Goal: Information Seeking & Learning: Check status

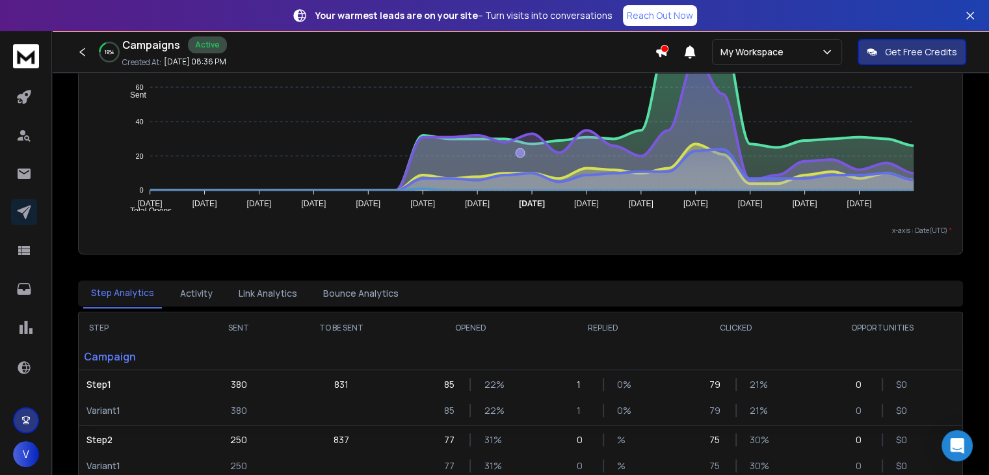
scroll to position [479, 0]
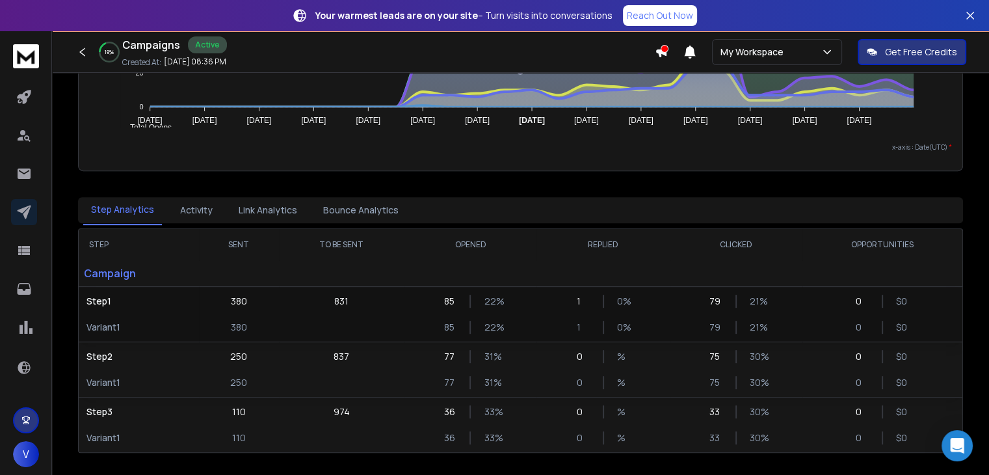
click at [249, 339] on td "380 380" at bounding box center [239, 314] width 80 height 55
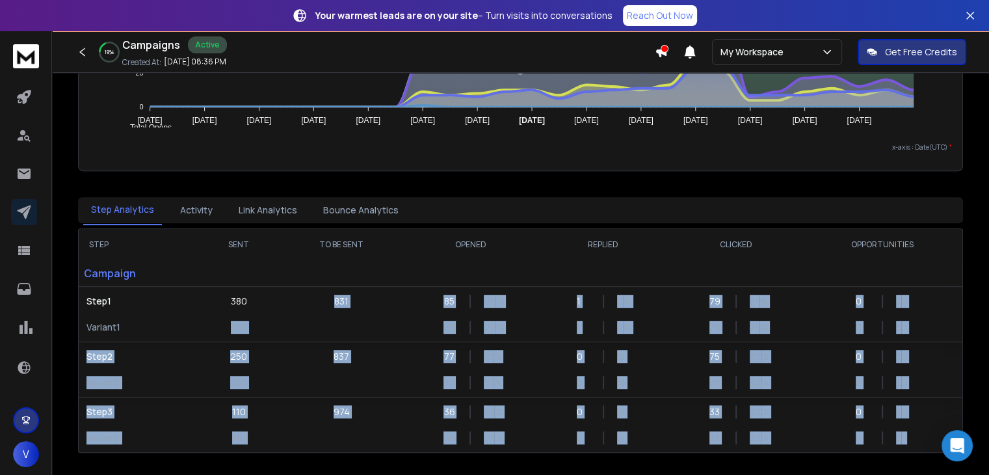
drag, startPoint x: 249, startPoint y: 339, endPoint x: 551, endPoint y: 474, distance: 331.0
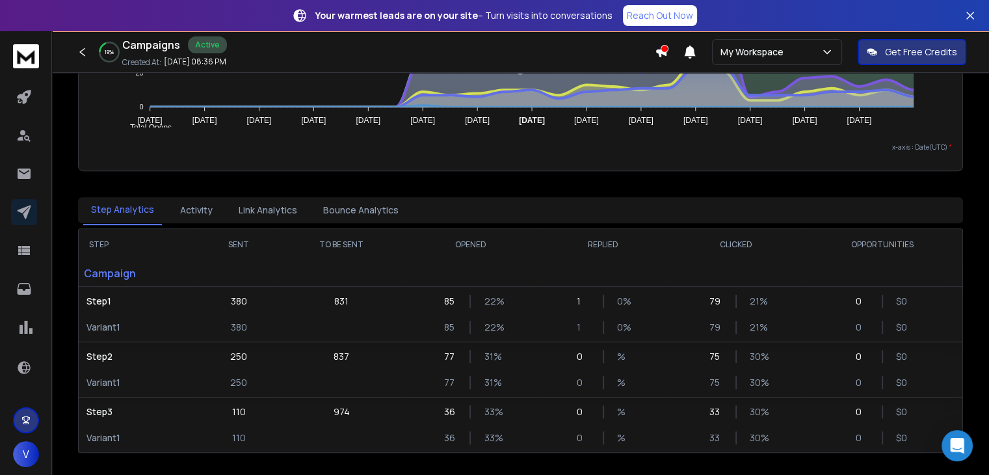
click at [544, 251] on th "REPLIED" at bounding box center [602, 244] width 133 height 31
click at [24, 212] on icon at bounding box center [24, 212] width 14 height 14
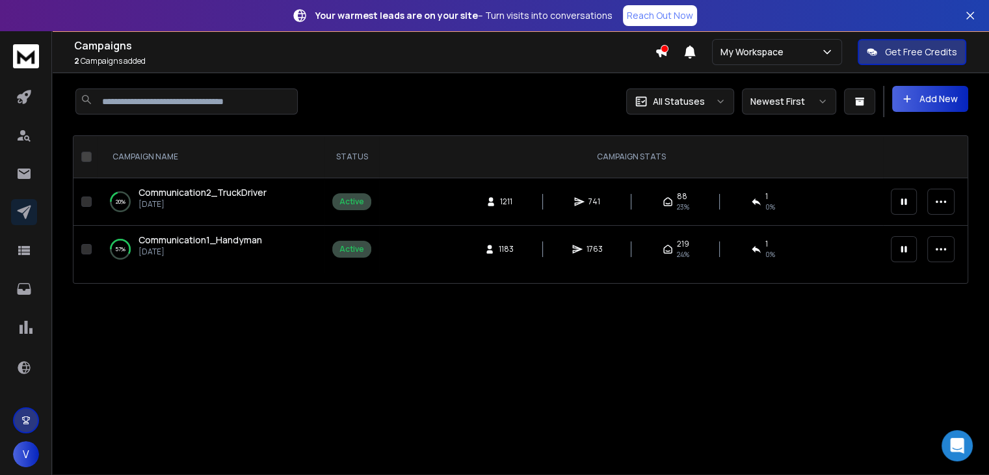
click at [263, 202] on p "[DATE]" at bounding box center [203, 204] width 128 height 10
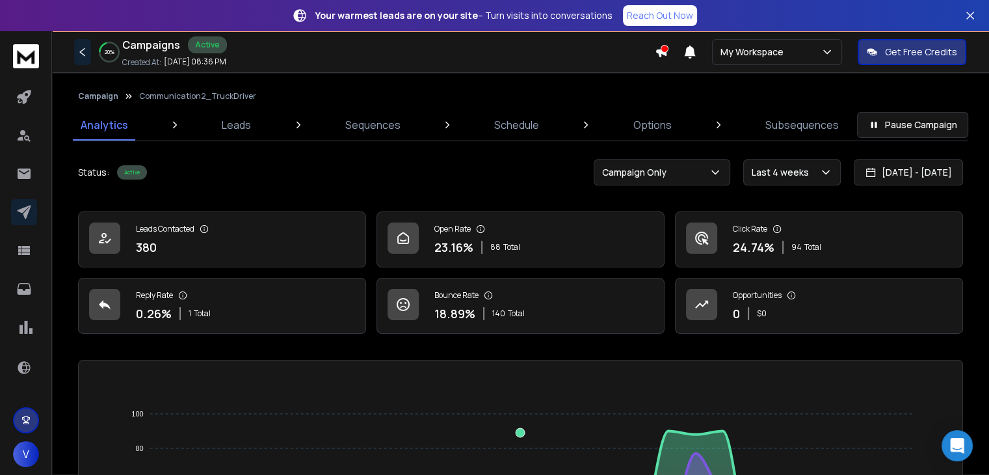
click at [83, 55] on icon at bounding box center [83, 52] width 12 height 12
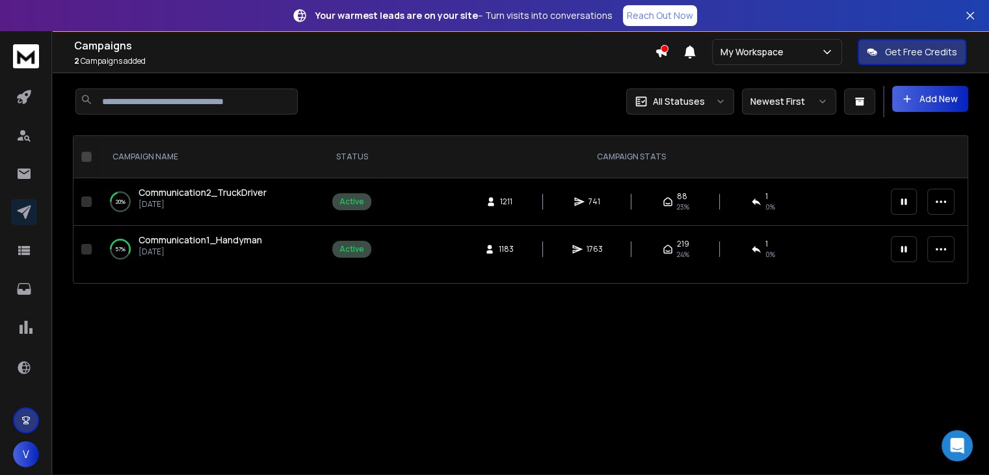
click at [234, 235] on span "Communication1_Handyman" at bounding box center [201, 239] width 124 height 12
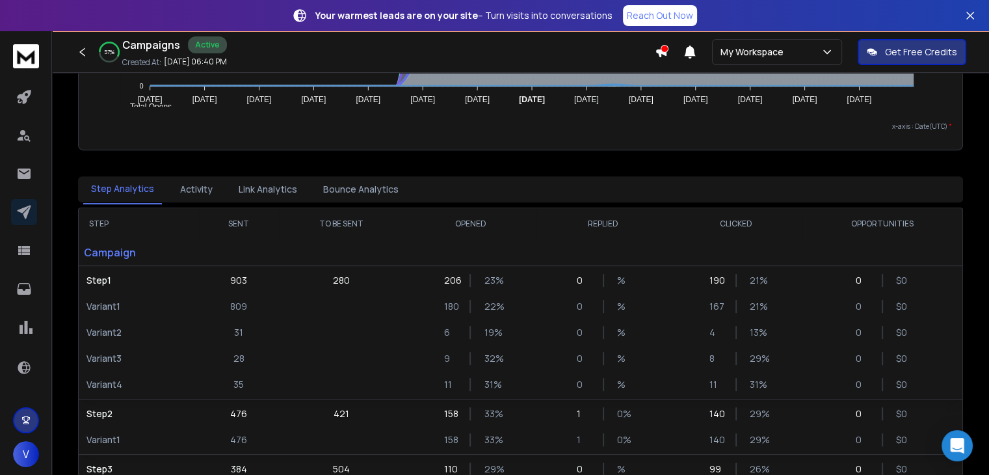
scroll to position [510, 0]
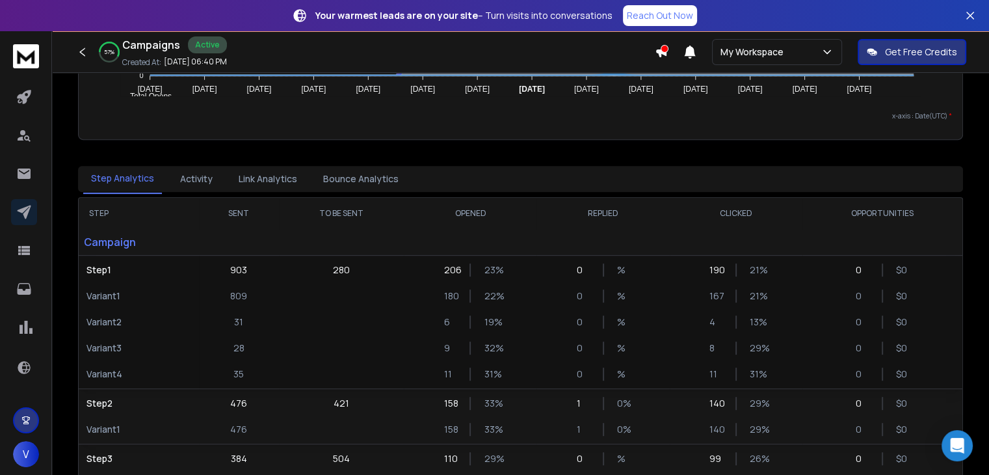
click at [488, 347] on p "32 %" at bounding box center [490, 347] width 13 height 13
click at [440, 343] on div "206 23 % 180 22 % 6 19 % 9 32 % 11 31 %" at bounding box center [470, 321] width 117 height 117
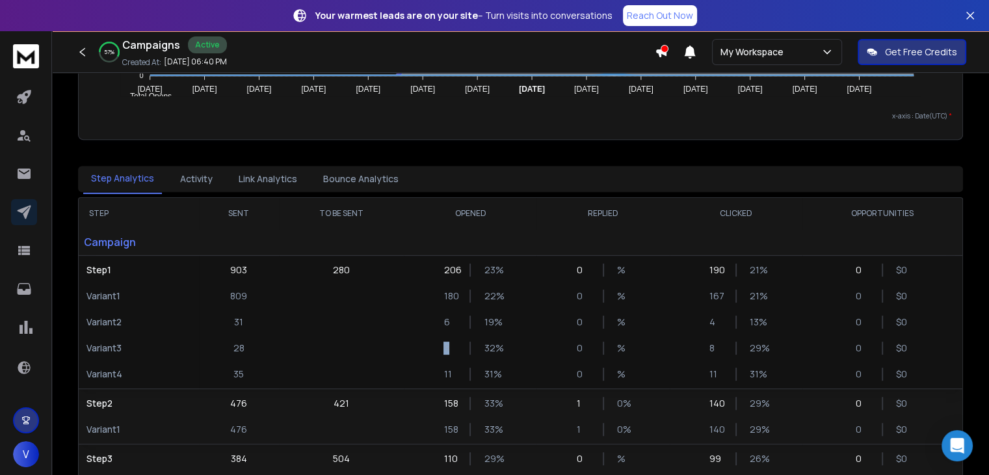
click at [440, 343] on div "206 23 % 180 22 % 6 19 % 9 32 % 11 31 %" at bounding box center [470, 321] width 117 height 117
click at [471, 347] on div "9 32 %" at bounding box center [469, 347] width 53 height 13
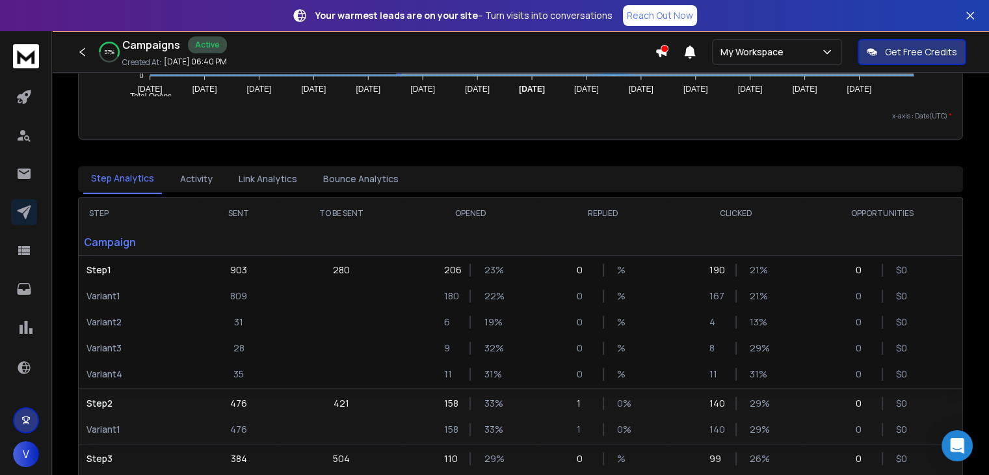
click at [471, 347] on div "9 32 %" at bounding box center [469, 347] width 53 height 13
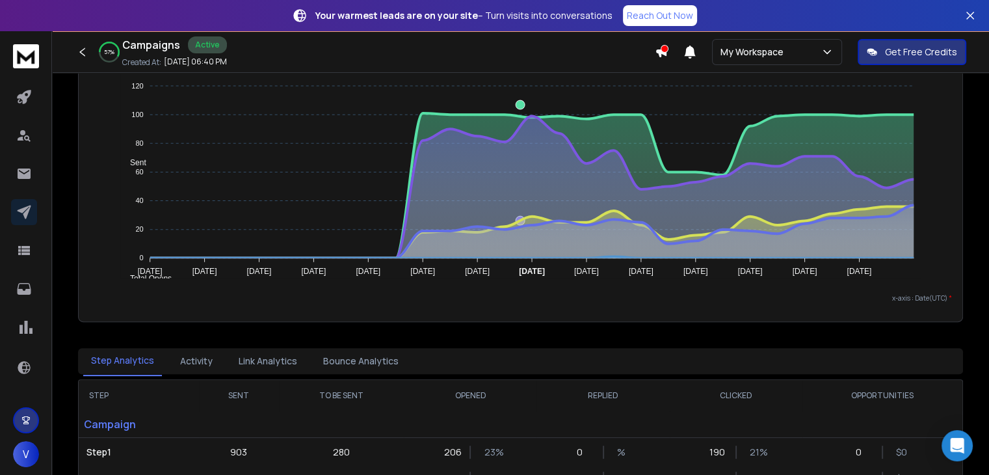
scroll to position [0, 0]
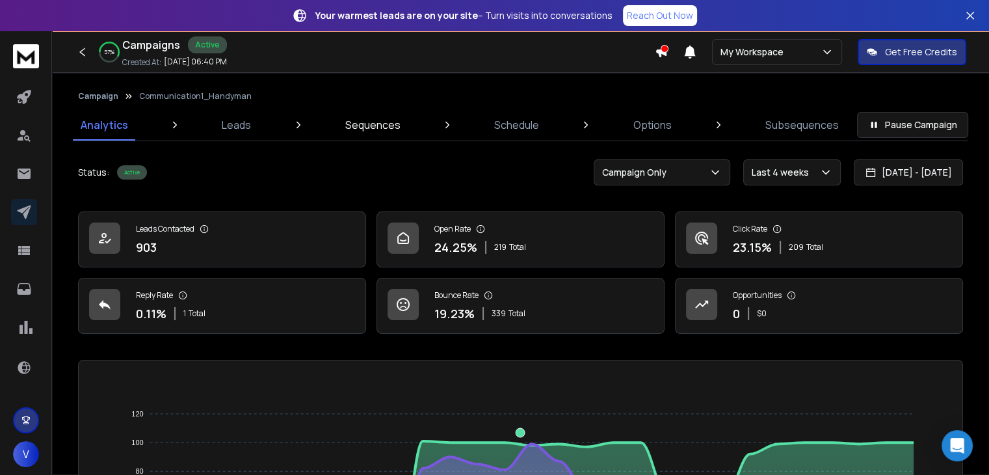
click at [354, 113] on link "Sequences" at bounding box center [372, 124] width 71 height 31
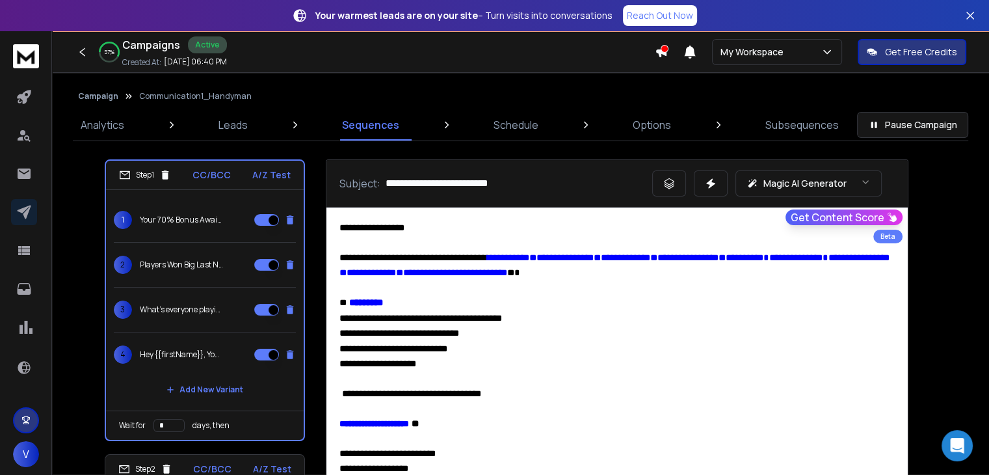
click at [371, 84] on div "**********" at bounding box center [520, 311] width 937 height 476
click at [19, 207] on icon at bounding box center [24, 212] width 16 height 16
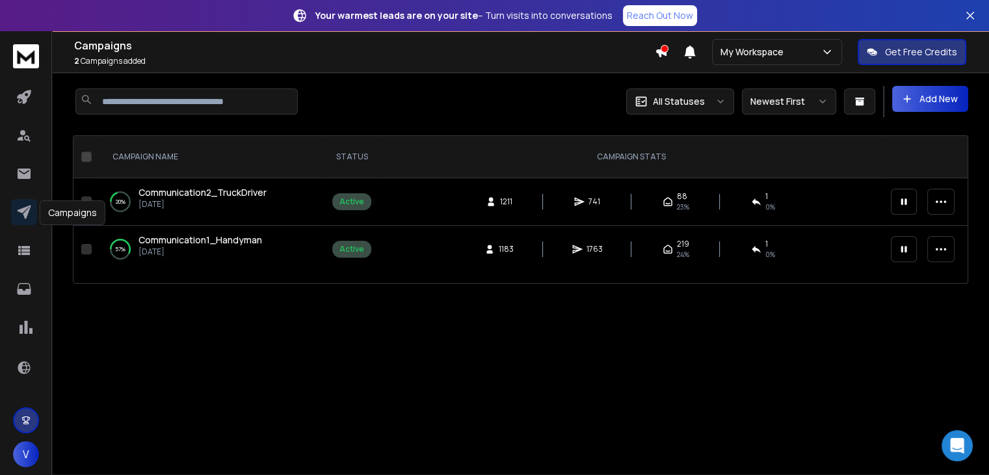
click at [228, 200] on p "[DATE]" at bounding box center [203, 204] width 128 height 10
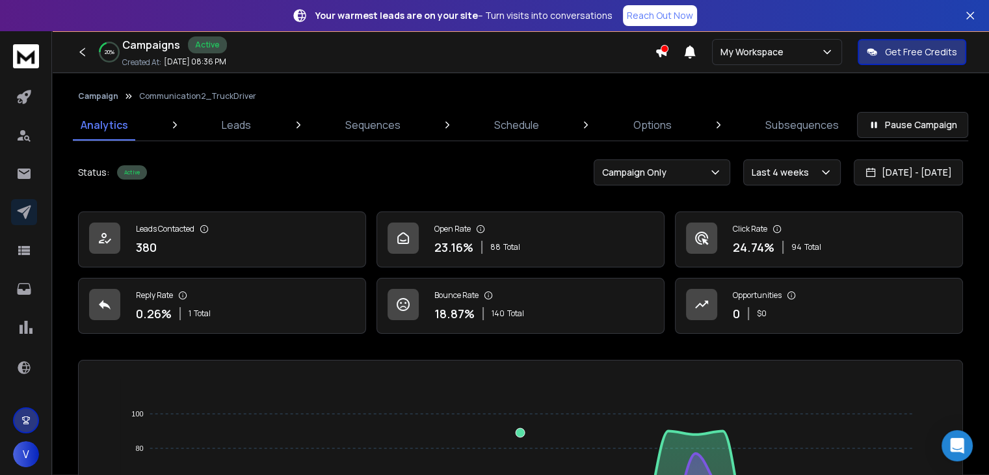
click at [320, 63] on div "20 % Campaigns Active Created At: Aug 27, 2025, 08:36 PM My Workspace Get Free …" at bounding box center [494, 52] width 989 height 42
click at [23, 323] on icon at bounding box center [26, 327] width 20 height 20
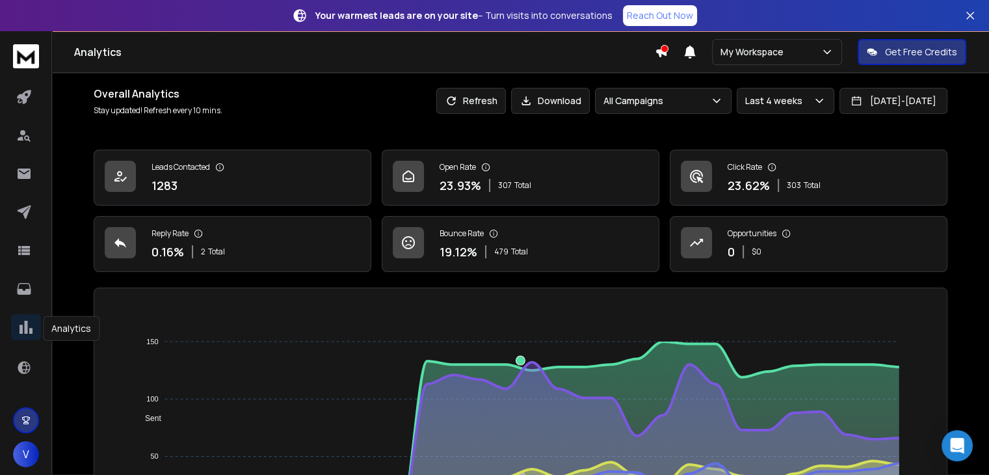
click at [294, 72] on div "Analytics My Workspace Get Free Credits" at bounding box center [494, 52] width 989 height 42
click at [323, 5] on div "Your warmest leads are on your site – Turn visits into conversations Reach Out …" at bounding box center [494, 15] width 989 height 31
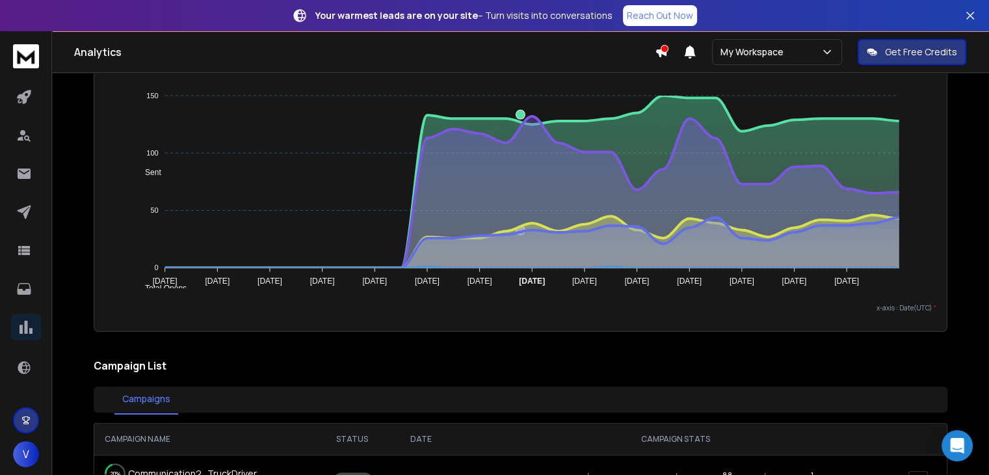
click at [306, 386] on div "Campaigns" at bounding box center [521, 399] width 854 height 26
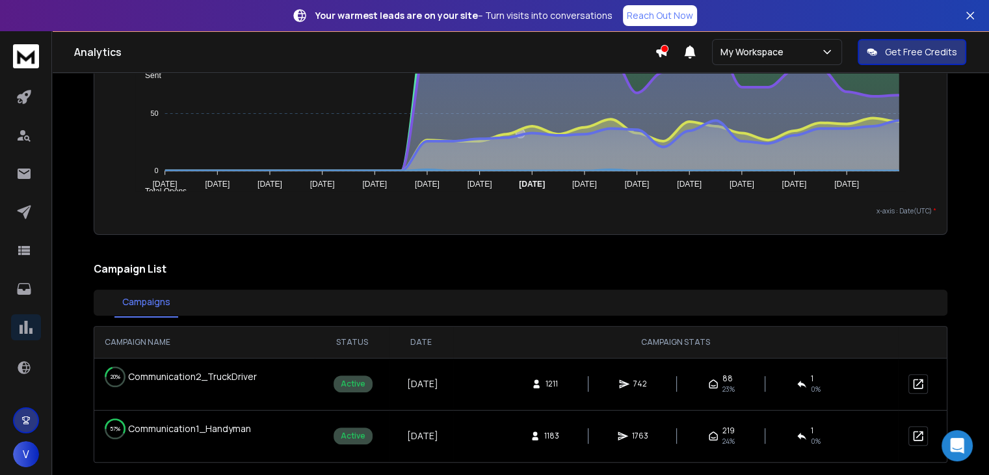
click at [306, 386] on tr "20 % Communication2_TruckDriver Active 19 days ago 1211 742 88 23 % 1 0 %" at bounding box center [520, 384] width 853 height 52
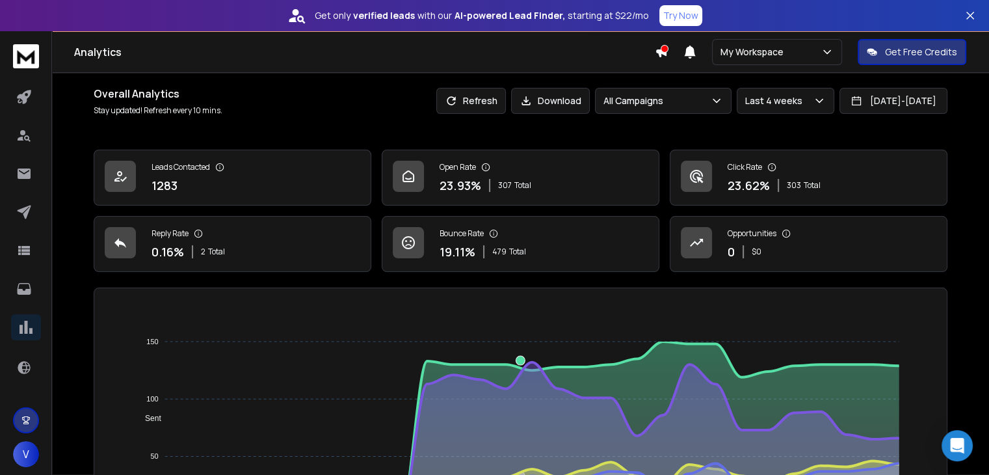
click at [968, 16] on icon at bounding box center [970, 16] width 12 height 12
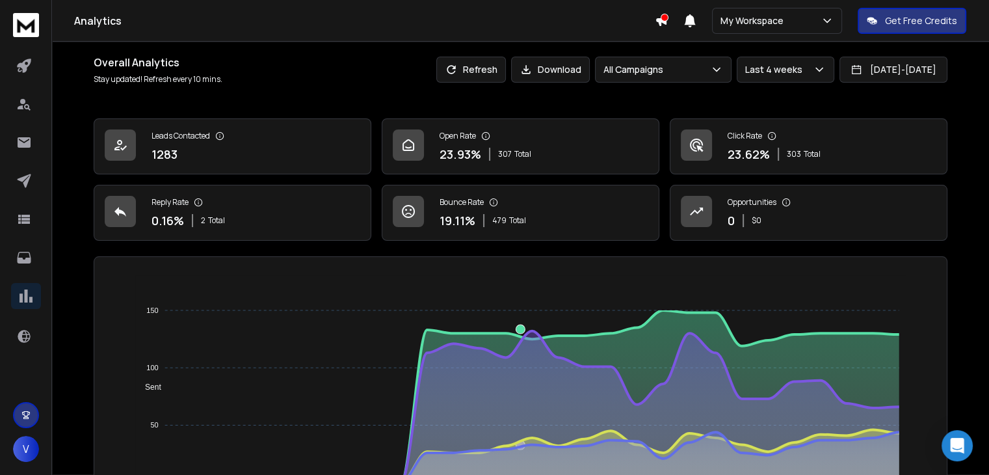
click at [499, 118] on div "Overall Analytics Stay updated! Refresh every 10 mins. Refresh Download All Cam…" at bounding box center [521, 414] width 854 height 719
click at [28, 191] on link at bounding box center [24, 181] width 26 height 26
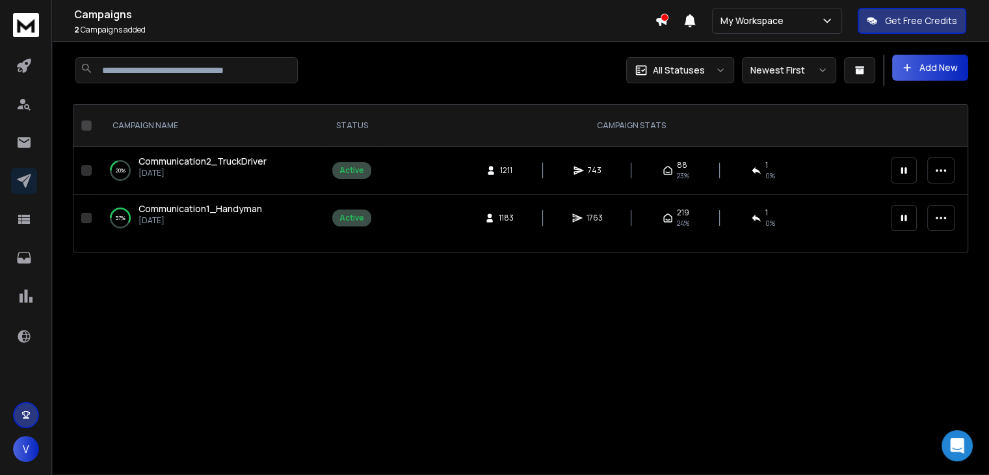
click at [195, 331] on div "Campaigns 2 Campaigns Added All Statuses Newest First Add New CAMPAIGN NAME STA…" at bounding box center [520, 292] width 895 height 475
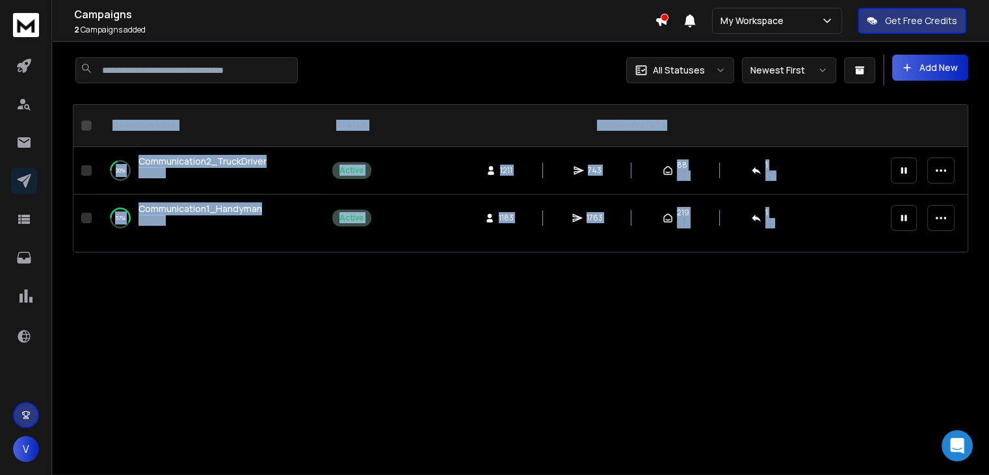
click at [195, 331] on div "Campaigns 2 Campaigns Added All Statuses Newest First Add New CAMPAIGN NAME STA…" at bounding box center [520, 292] width 895 height 475
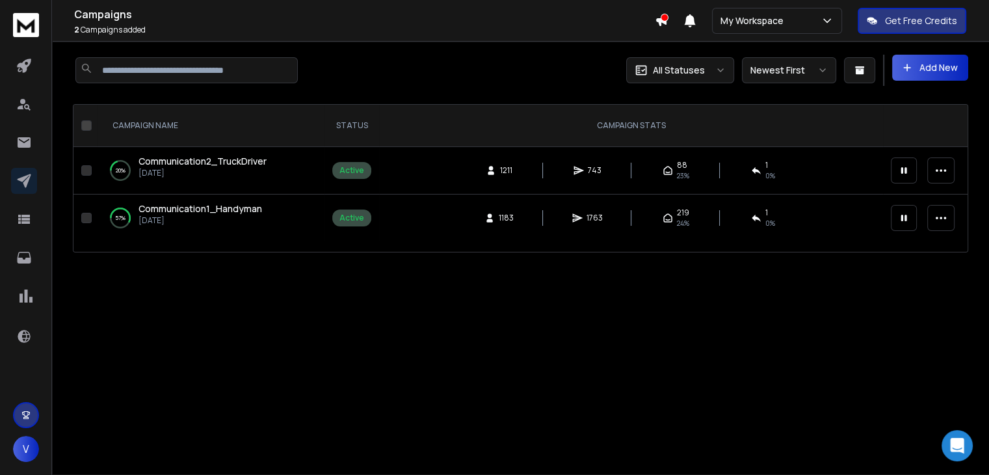
click at [271, 282] on div "Campaigns 2 Campaigns Added All Statuses Newest First Add New CAMPAIGN NAME STA…" at bounding box center [520, 292] width 895 height 475
click at [198, 298] on div "Campaigns 2 Campaigns Added All Statuses Newest First Add New CAMPAIGN NAME STA…" at bounding box center [520, 292] width 895 height 475
click at [371, 27] on p "2 Campaigns added" at bounding box center [364, 30] width 581 height 10
click at [343, 172] on div "Active" at bounding box center [351, 170] width 25 height 10
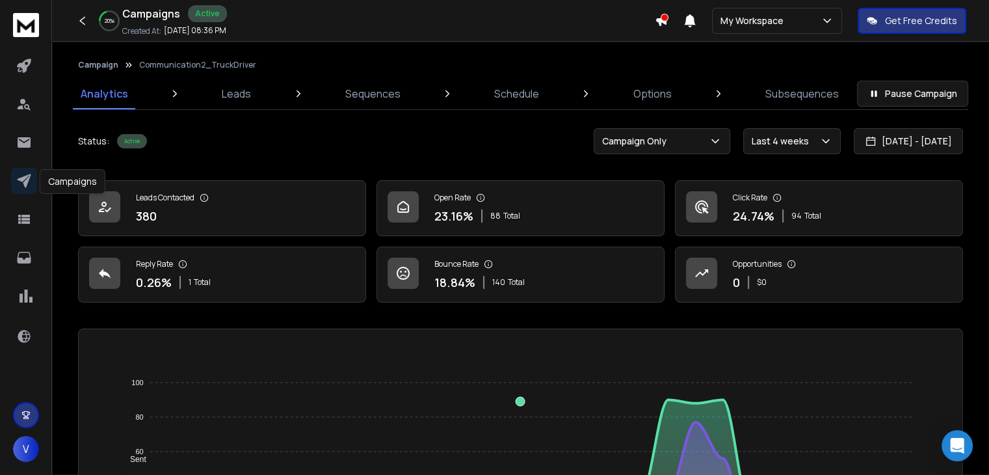
click at [17, 180] on icon at bounding box center [24, 181] width 16 height 16
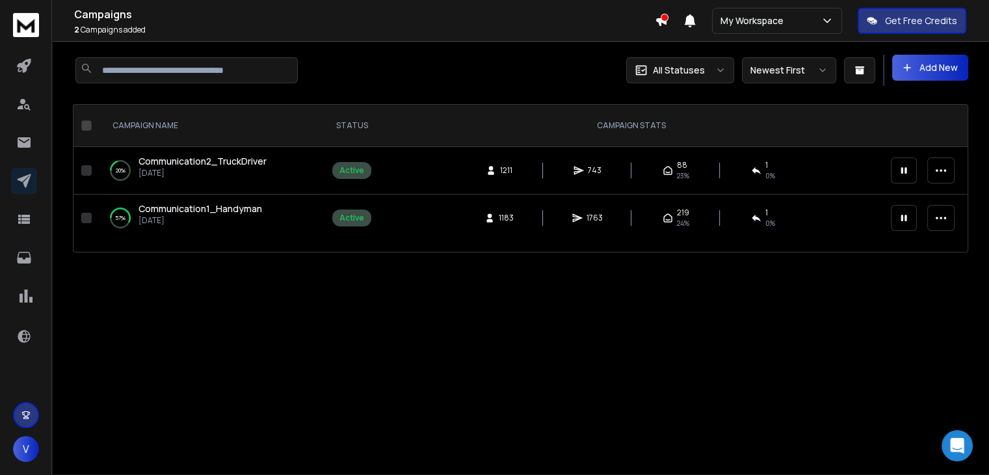
click at [212, 216] on p "[DATE]" at bounding box center [201, 220] width 124 height 10
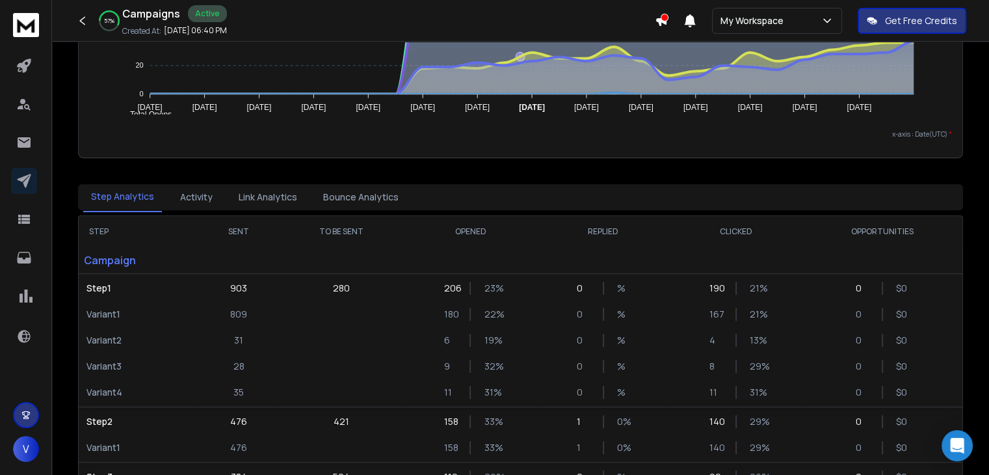
scroll to position [525, 0]
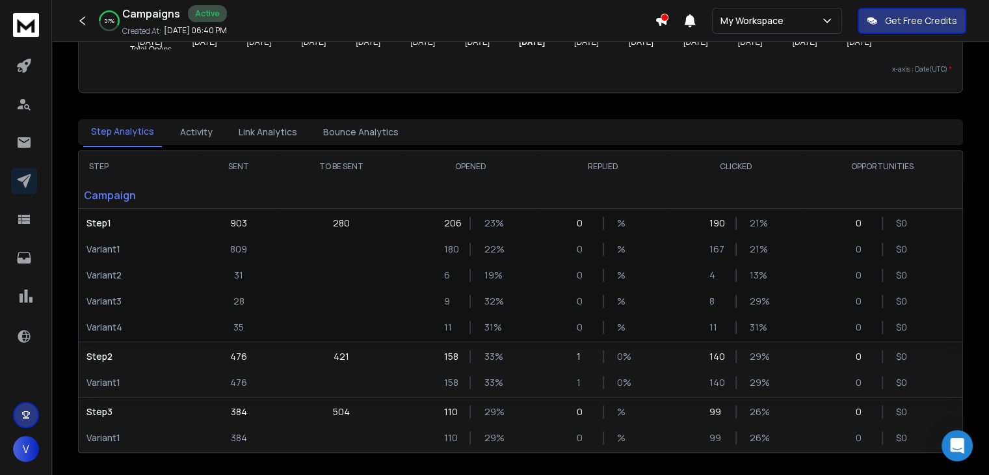
click at [490, 299] on p "32 %" at bounding box center [490, 301] width 13 height 13
click at [443, 297] on p "9" at bounding box center [449, 301] width 13 height 13
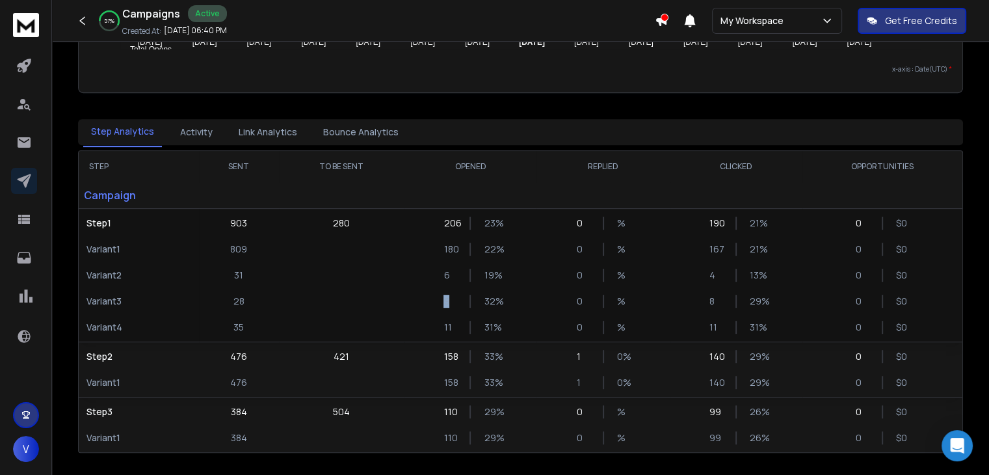
click at [443, 297] on p "9" at bounding box center [449, 301] width 13 height 13
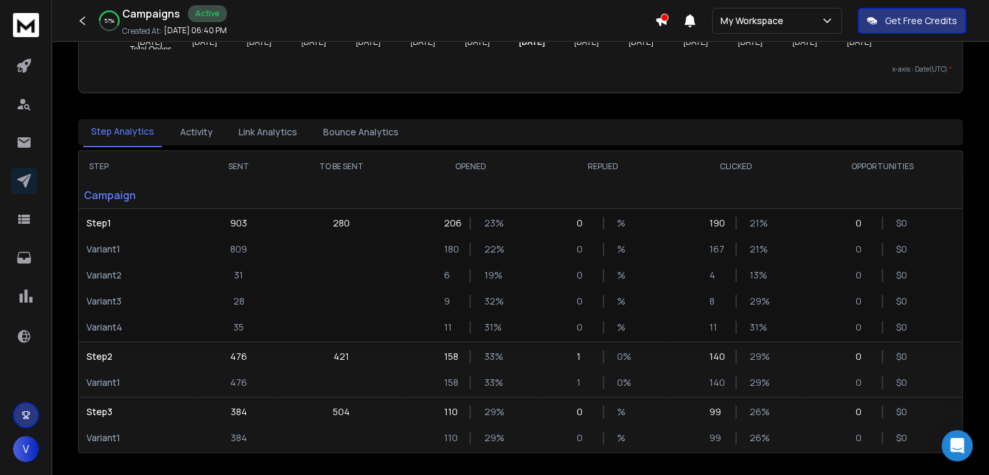
click at [445, 324] on p "11" at bounding box center [449, 327] width 13 height 13
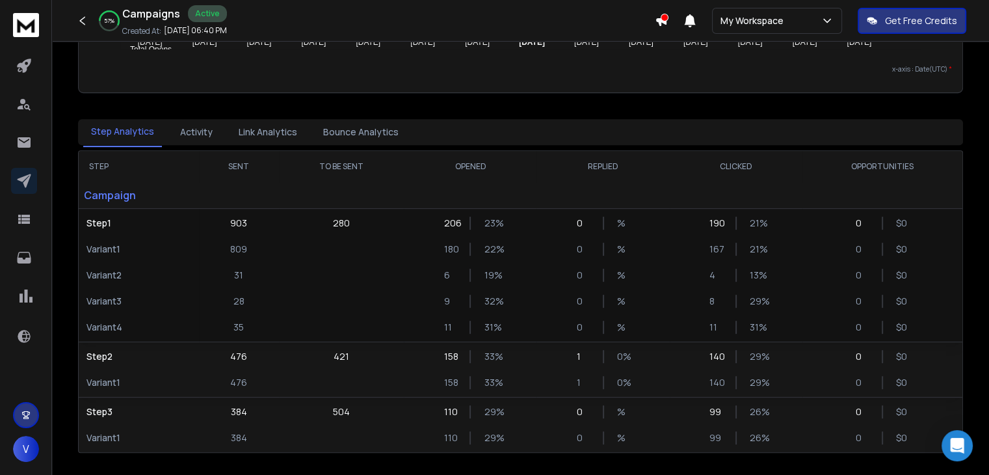
click at [532, 323] on td "206 23 % 180 22 % 6 19 % 9 32 % 11 31 %" at bounding box center [470, 275] width 133 height 133
click at [640, 325] on div "0 % 0 % 0 % 0 % 0 %" at bounding box center [602, 275] width 117 height 117
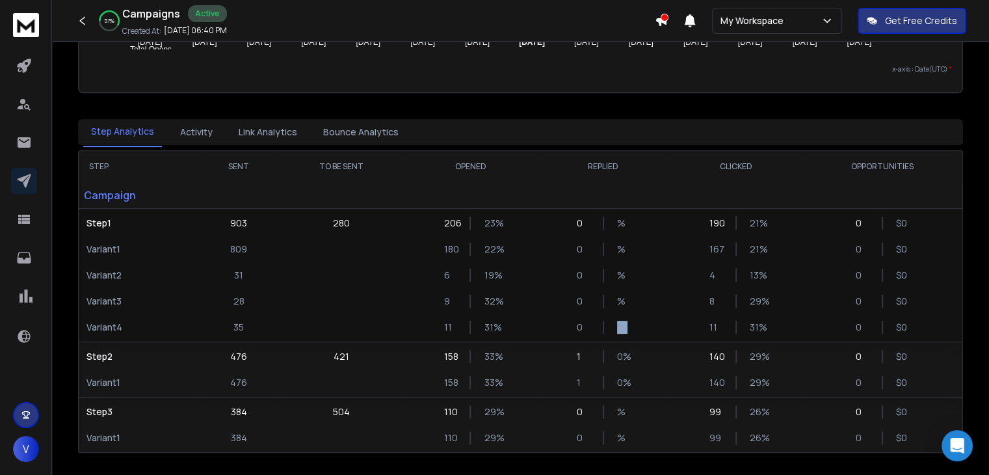
click at [640, 325] on div "0 % 0 % 0 % 0 % 0 %" at bounding box center [602, 275] width 117 height 117
click at [25, 450] on span "V" at bounding box center [26, 449] width 26 height 26
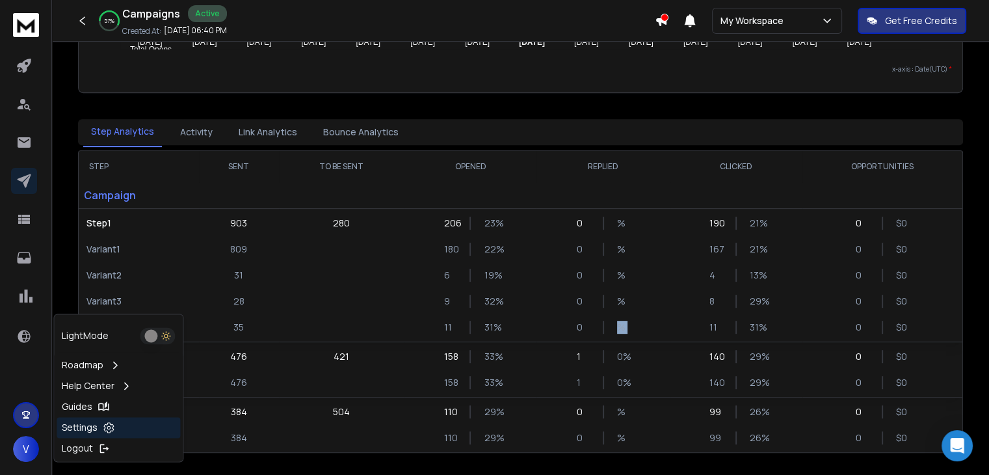
click at [106, 430] on icon at bounding box center [109, 427] width 12 height 12
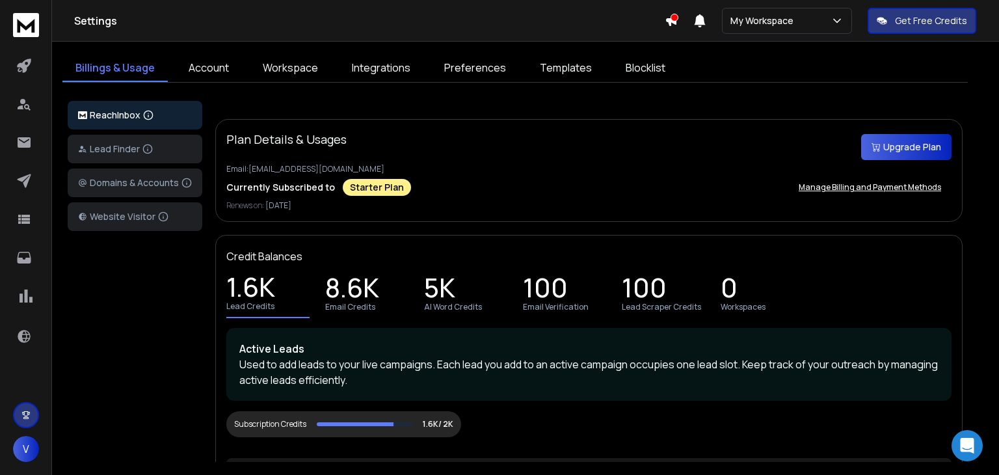
scroll to position [179, 0]
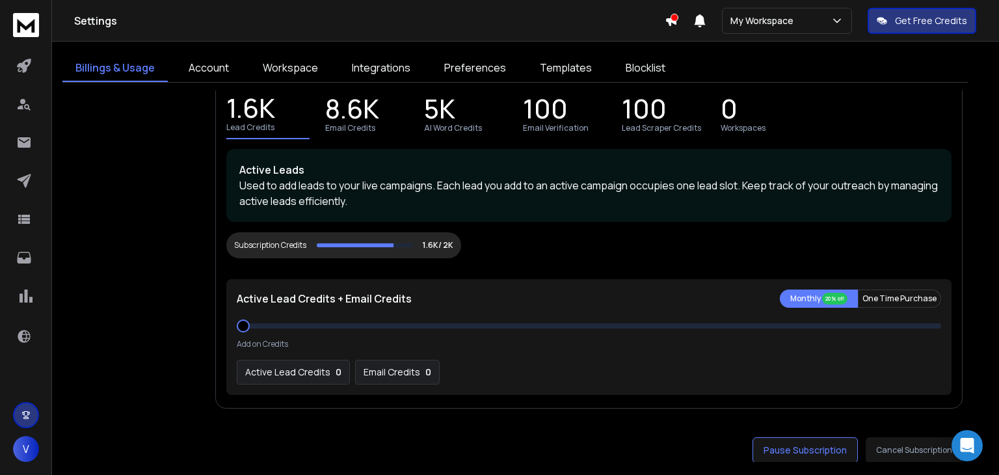
click at [383, 235] on div "Subscription Credits 1.6K/ 2K" at bounding box center [343, 245] width 235 height 26
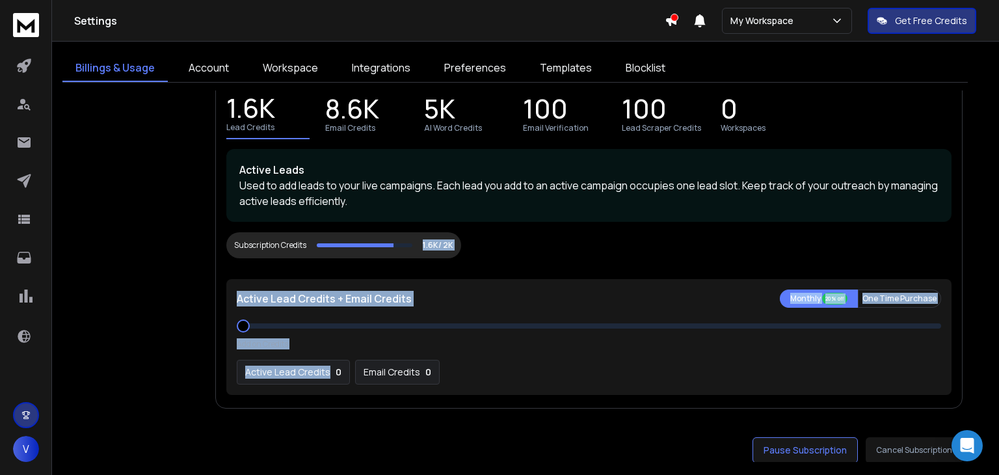
drag, startPoint x: 383, startPoint y: 235, endPoint x: 305, endPoint y: 375, distance: 159.5
click at [305, 375] on div "Credit Balances 1.6K Lead Credits 8.6K Email Credits 5K AI Word Credits 100 Ema…" at bounding box center [588, 232] width 747 height 352
click at [305, 375] on p "Active Lead Credits" at bounding box center [287, 371] width 85 height 13
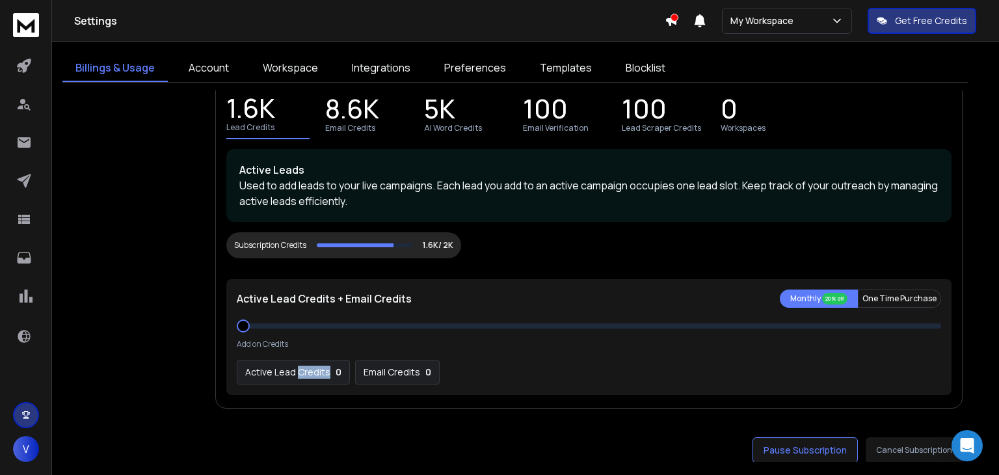
click at [305, 375] on p "Active Lead Credits" at bounding box center [287, 371] width 85 height 13
click at [419, 237] on div "Subscription Credits 1.6K/ 2K" at bounding box center [343, 245] width 235 height 26
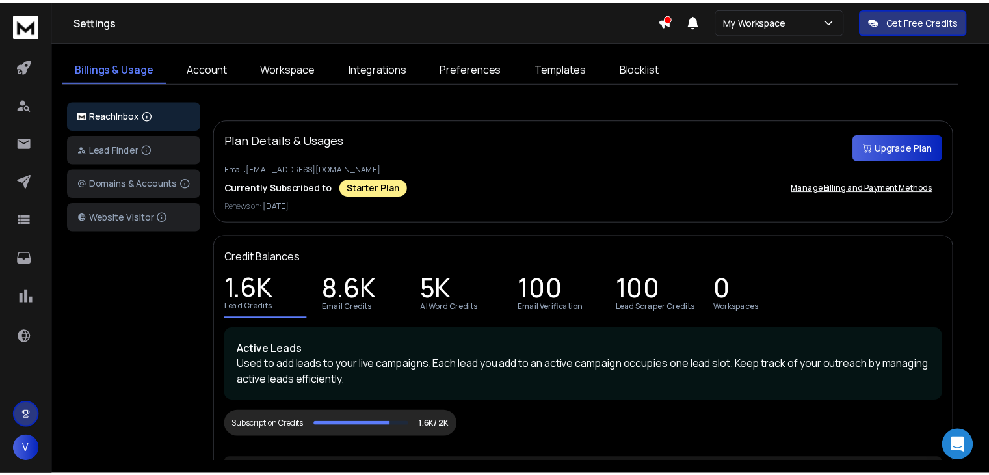
scroll to position [7, 0]
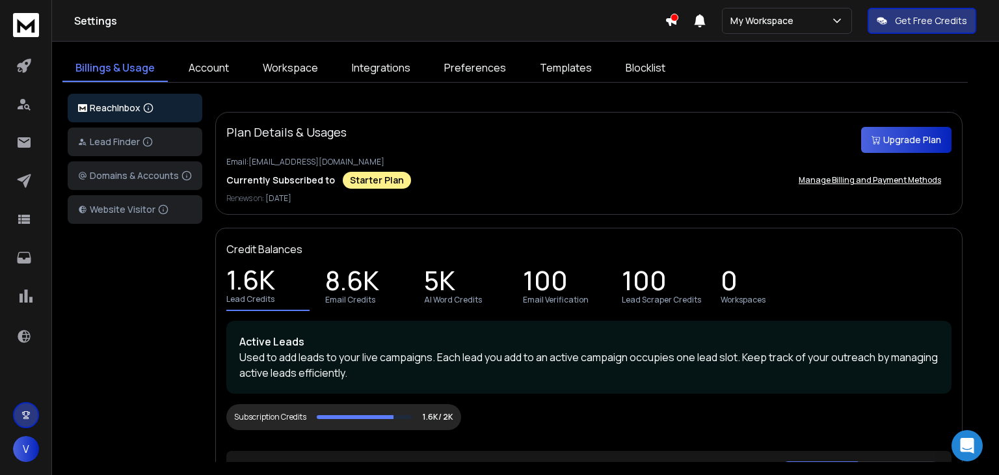
click at [178, 311] on div "ReachInbox Lead Finder Domains & Accounts Website Visitor Plan Details & Usages…" at bounding box center [515, 269] width 895 height 350
click at [34, 291] on icon at bounding box center [26, 296] width 20 height 20
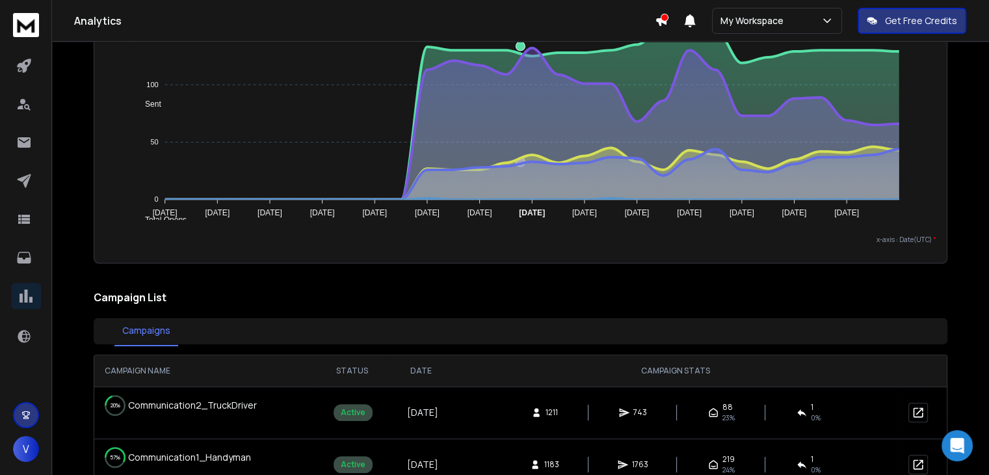
scroll to position [311, 0]
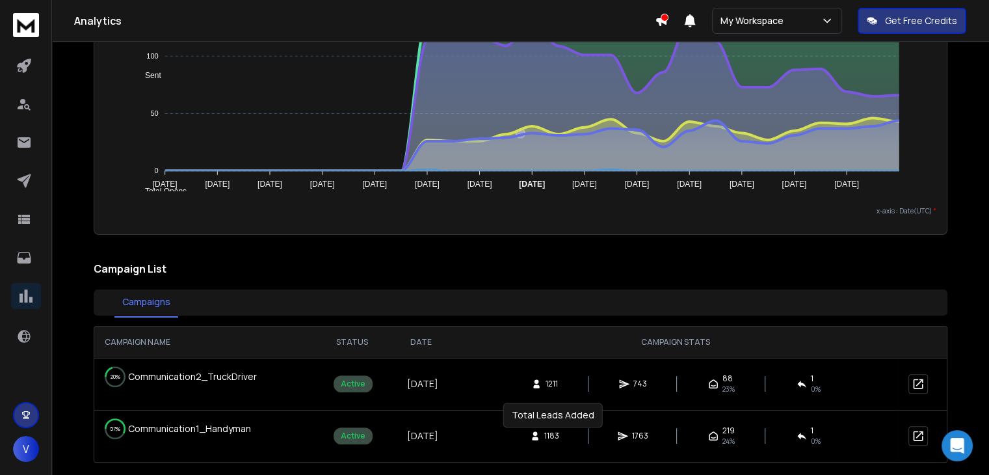
click at [538, 432] on icon at bounding box center [535, 434] width 5 height 5
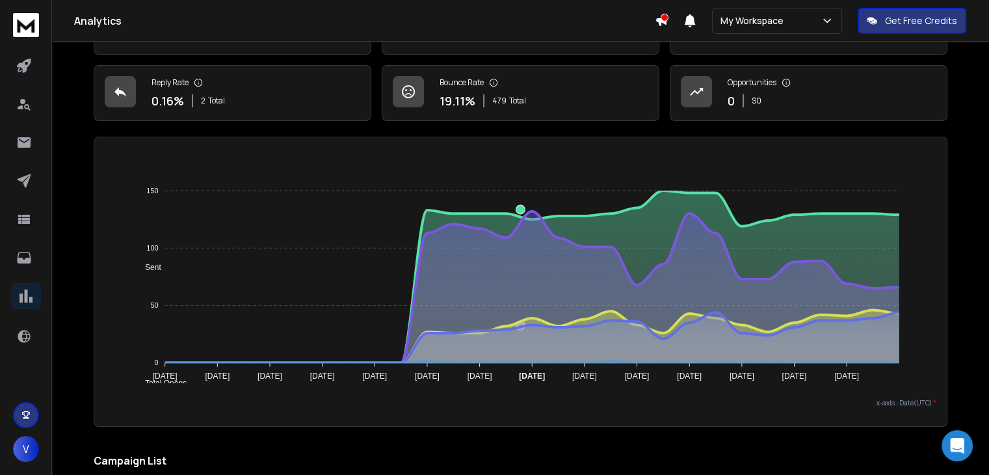
scroll to position [125, 0]
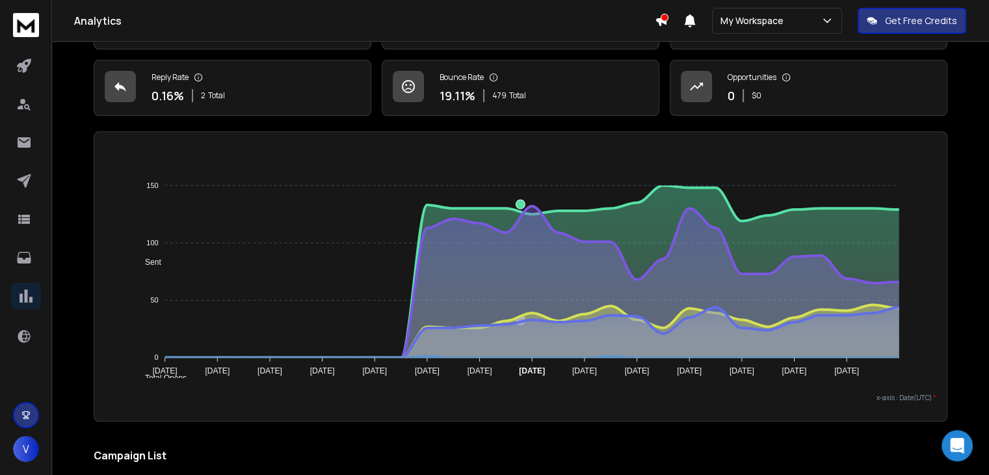
click at [25, 165] on div at bounding box center [26, 203] width 30 height 301
click at [24, 172] on link at bounding box center [24, 181] width 26 height 26
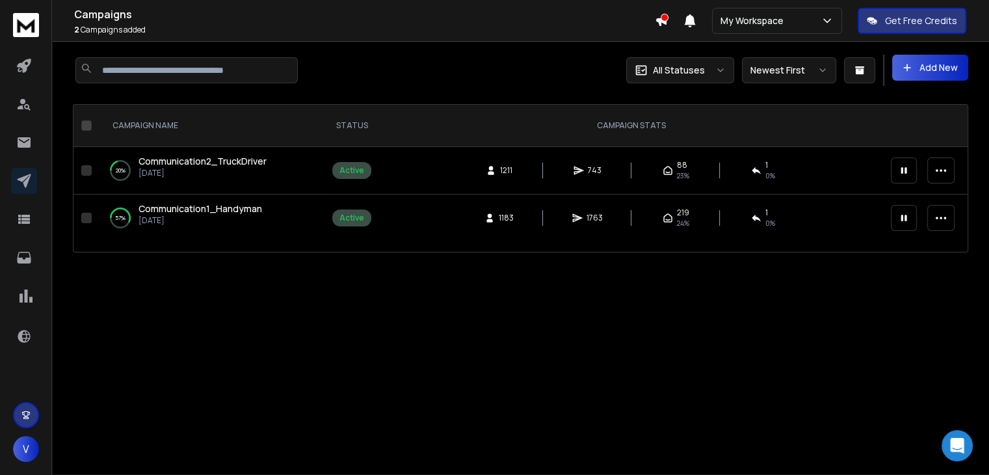
click at [195, 214] on link "Communication1_Handyman" at bounding box center [201, 208] width 124 height 13
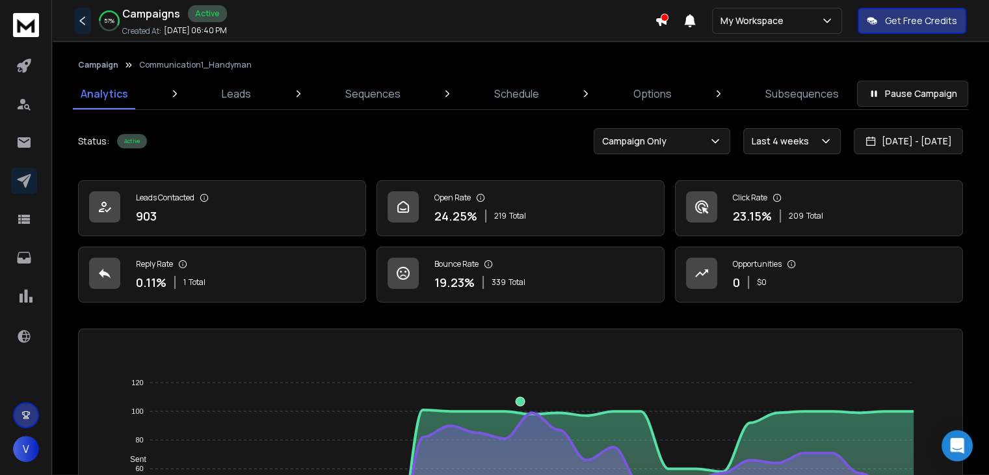
click at [77, 15] on icon at bounding box center [83, 21] width 12 height 12
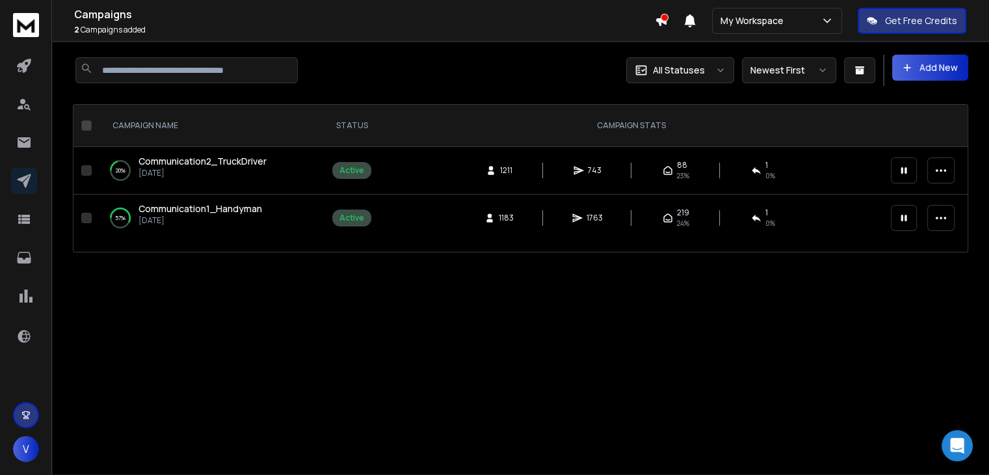
click at [233, 183] on div "Communication2_TruckDriver [DATE]" at bounding box center [203, 170] width 128 height 31
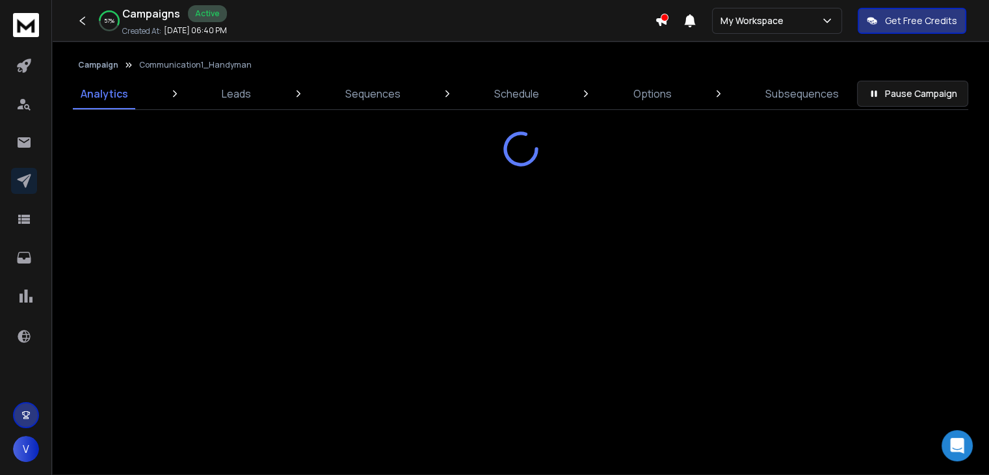
click at [230, 163] on div at bounding box center [520, 149] width 885 height 42
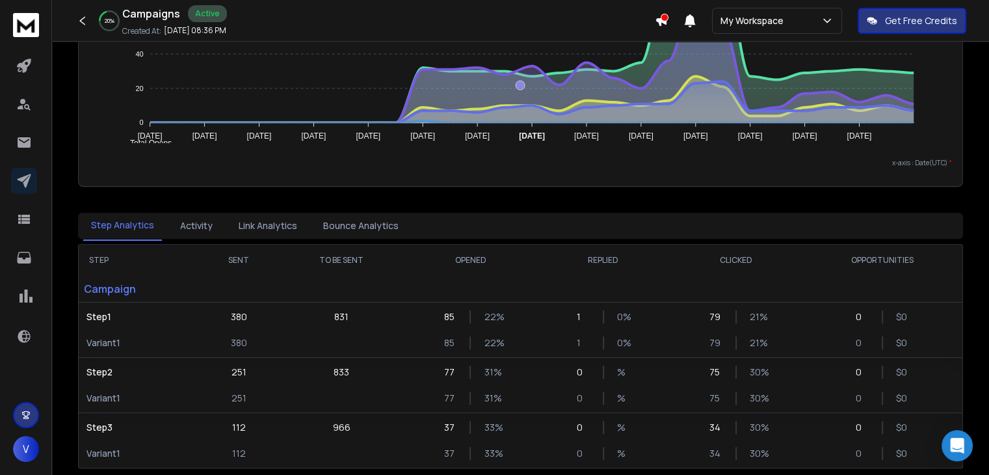
scroll to position [447, 0]
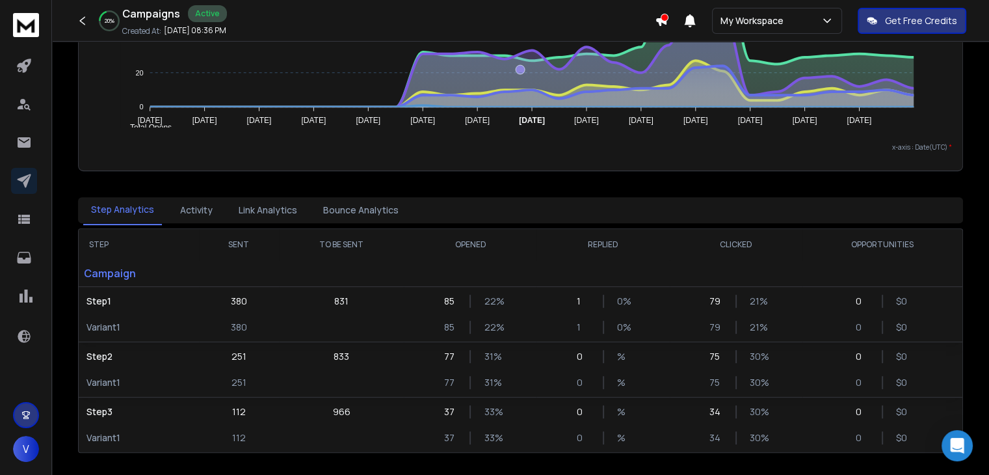
click at [230, 163] on div "Sent Total Opens Unique Opens Links Clicked Total Replies 100 100 80 80 60 60 4…" at bounding box center [520, 26] width 885 height 290
